Goal: Task Accomplishment & Management: Use online tool/utility

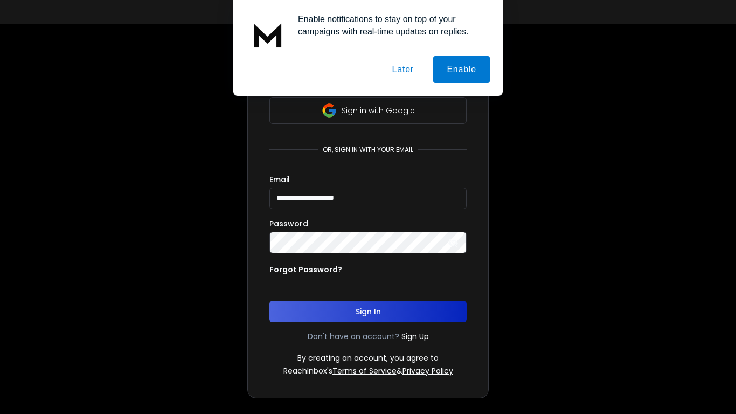
type input "**********"
click at [368, 311] on button "Sign In" at bounding box center [367, 312] width 197 height 22
